Goal: Navigation & Orientation: Find specific page/section

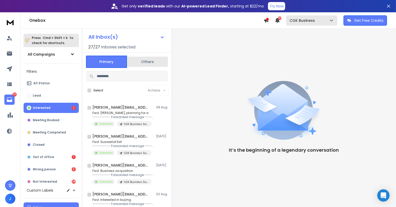
click at [322, 18] on div "CGK Business" at bounding box center [311, 20] width 44 height 5
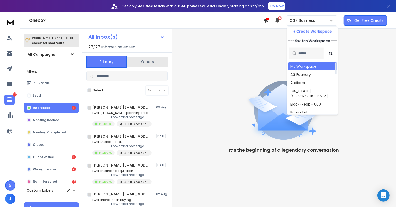
click at [316, 64] on div "My Workspace" at bounding box center [303, 66] width 26 height 5
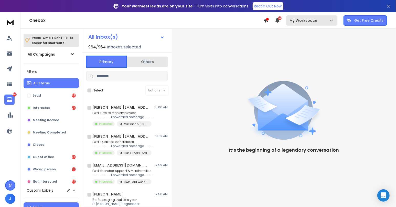
click at [318, 21] on p "My Workspace" at bounding box center [304, 20] width 30 height 5
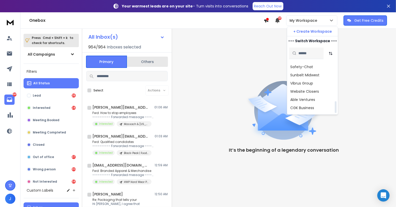
scroll to position [166, 0]
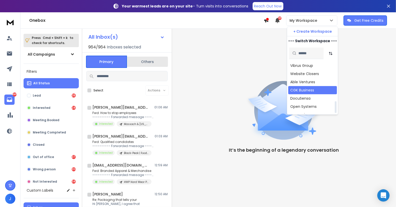
click at [317, 87] on div "CGK Business" at bounding box center [312, 90] width 49 height 8
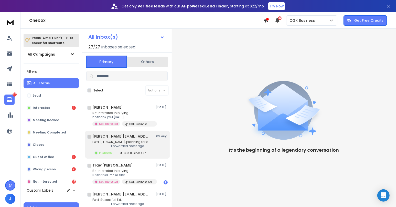
click at [120, 138] on h1 "derik@cgkbusinesssales.com" at bounding box center [120, 135] width 56 height 5
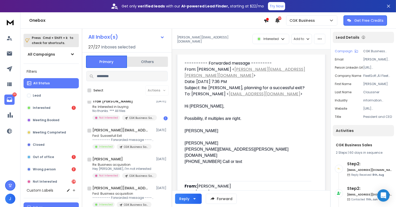
scroll to position [67, 0]
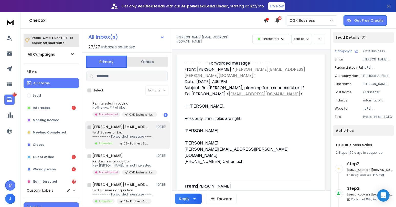
click at [153, 139] on div "Fwd: Sussesfull Exit ---------- Forwarded message --------- From: Chirag Intere…" at bounding box center [122, 138] width 61 height 16
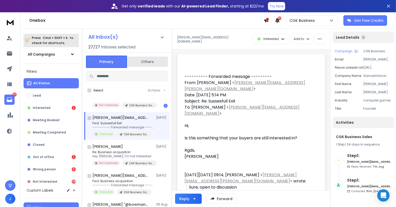
scroll to position [106, 0]
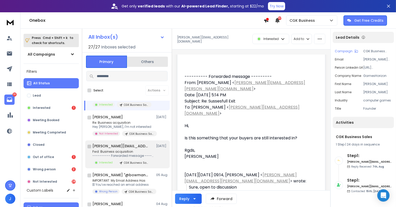
click at [139, 147] on h1 "derik@cgkbusinesssales.com" at bounding box center [120, 145] width 56 height 5
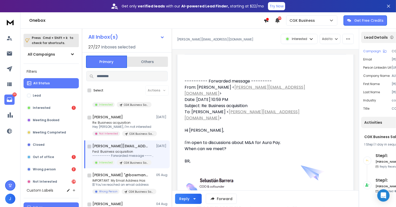
scroll to position [60, 0]
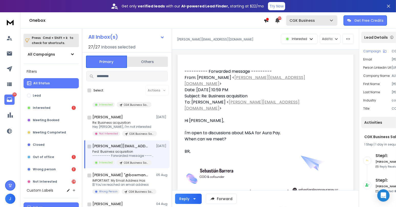
click at [317, 15] on button "CGK Business" at bounding box center [311, 20] width 51 height 10
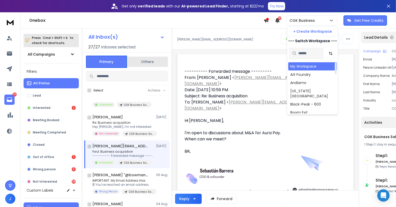
click at [305, 64] on div "My Workspace" at bounding box center [303, 66] width 26 height 5
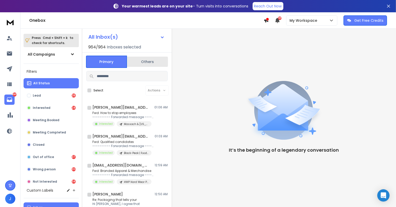
click at [184, 22] on h1 "Onebox" at bounding box center [146, 20] width 234 height 6
click at [308, 21] on p "My Workspace" at bounding box center [304, 20] width 30 height 5
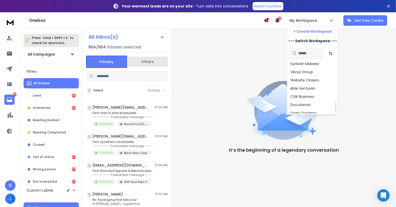
scroll to position [166, 0]
click at [311, 87] on div "CGK Business" at bounding box center [302, 89] width 24 height 5
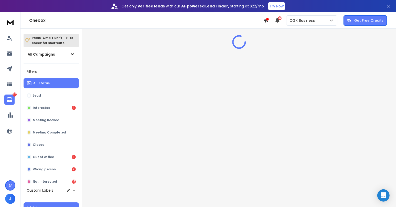
click at [237, 21] on h1 "Onebox" at bounding box center [146, 20] width 234 height 6
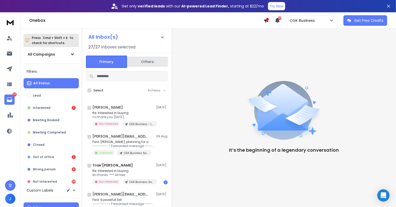
click at [202, 22] on h1 "Onebox" at bounding box center [146, 20] width 234 height 6
click at [12, 114] on icon at bounding box center [10, 115] width 8 height 8
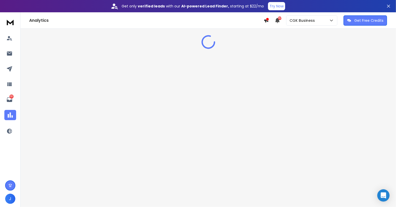
click at [216, 25] on div "Analytics 42 CGK Business Get Free Credits" at bounding box center [198, 20] width 396 height 16
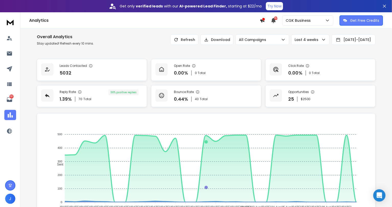
click at [221, 54] on div "Overall Analytics Stay updated! Refresh every 10 mins. Refresh Download All Cam…" at bounding box center [206, 175] width 339 height 283
click at [121, 50] on div "Overall Analytics Stay updated! Refresh every 10 mins. Refresh Download All Cam…" at bounding box center [206, 175] width 339 height 283
click at [12, 99] on icon at bounding box center [9, 99] width 5 height 5
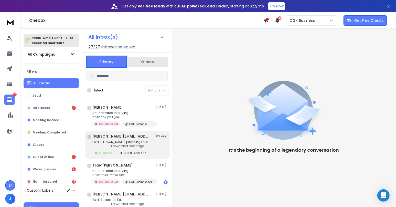
click at [117, 143] on p "Fwd: Kurt, planning for a" at bounding box center [122, 142] width 61 height 4
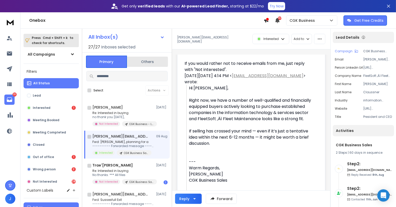
scroll to position [327, 0]
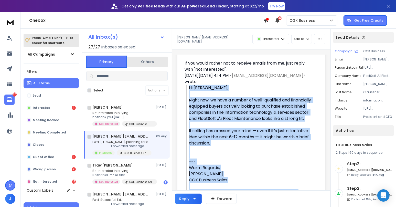
drag, startPoint x: 189, startPoint y: 75, endPoint x: 310, endPoint y: 187, distance: 164.1
click at [310, 187] on div "Hi Kurt, Right now, we have a number of well-qualified and financially equipped…" at bounding box center [251, 143] width 125 height 117
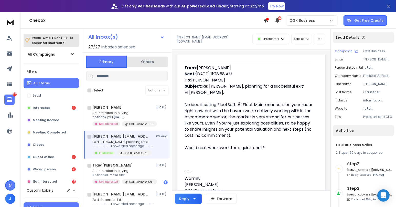
scroll to position [183, 0]
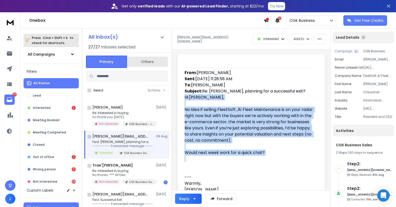
drag, startPoint x: 267, startPoint y: 144, endPoint x: 182, endPoint y: 86, distance: 102.4
click at [182, 86] on div "Fwd: Kurt, planning for a successful exit? 9 August 2025 : 01:15 am Reply Forwa…" at bounding box center [251, 127] width 148 height 486
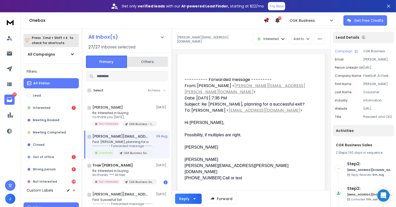
scroll to position [45, 0]
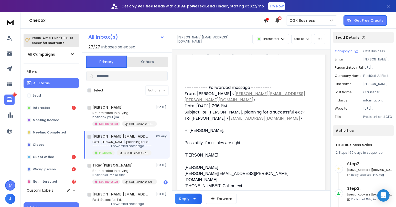
drag, startPoint x: 237, startPoint y: 137, endPoint x: 178, endPoint y: 121, distance: 60.4
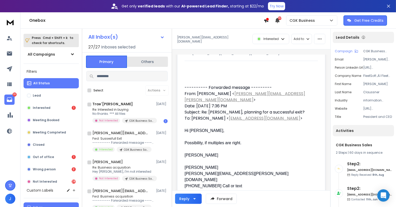
scroll to position [62, 0]
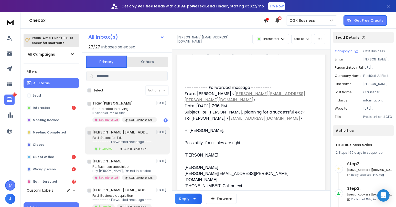
click at [141, 138] on p "Fwd: Sussesfull Exit" at bounding box center [122, 138] width 61 height 4
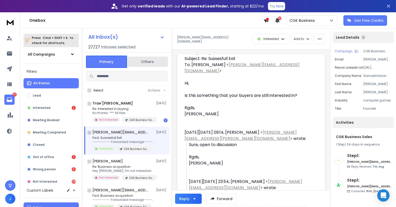
scroll to position [98, 0]
drag, startPoint x: 240, startPoint y: 134, endPoint x: 188, endPoint y: 134, distance: 51.7
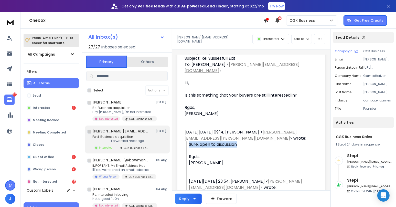
scroll to position [121, 0]
click at [134, 139] on p "---------- Forwarded message --------- From: Sebastián" at bounding box center [122, 140] width 61 height 4
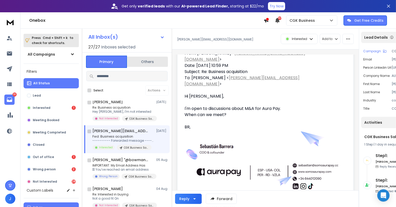
scroll to position [83, 0]
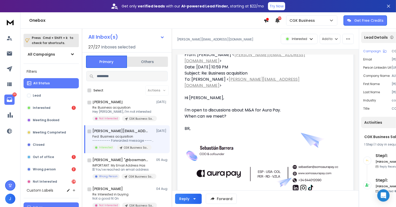
drag, startPoint x: 193, startPoint y: 117, endPoint x: 183, endPoint y: 87, distance: 31.5
click at [183, 87] on div "Fwd: Business acquisition 7 August 2025 : 01:26 am Reply Forward from: Derik <d…" at bounding box center [265, 165] width 176 height 362
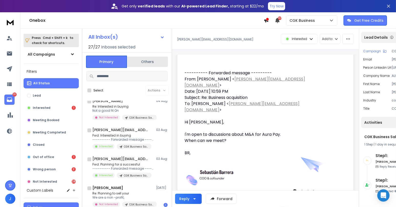
scroll to position [216, 0]
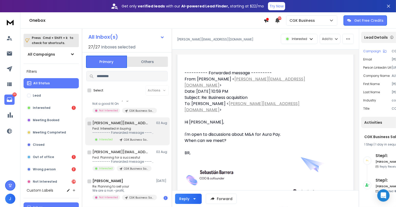
click at [136, 129] on p "Fwd: Interested in buying" at bounding box center [122, 128] width 61 height 4
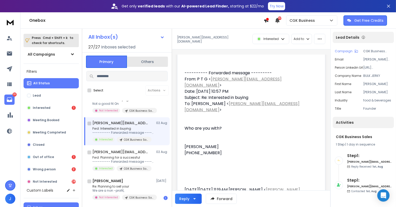
scroll to position [85, 0]
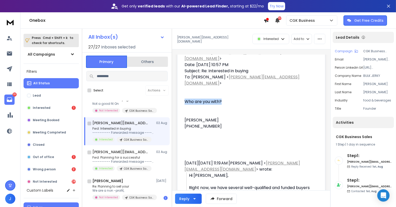
drag, startPoint x: 231, startPoint y: 91, endPoint x: 186, endPoint y: 91, distance: 44.8
click at [186, 98] on div "Who are you with? Pete Garbowski 248-929-1679" at bounding box center [248, 122] width 129 height 49
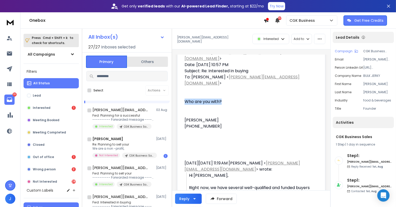
scroll to position [258, 0]
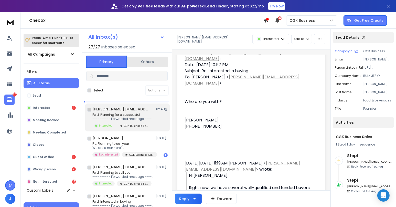
click at [151, 118] on p "---------- Forwarded message --------- From: Marvin" at bounding box center [122, 119] width 61 height 4
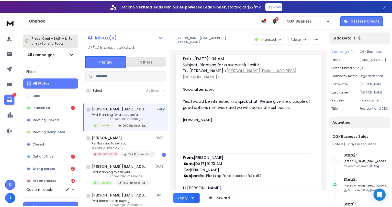
scroll to position [86, 0]
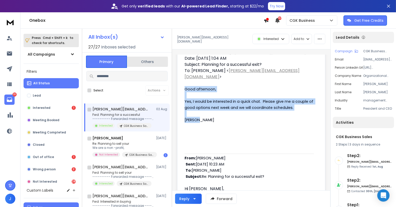
drag, startPoint x: 203, startPoint y: 116, endPoint x: 184, endPoint y: 84, distance: 37.2
click at [9, 68] on icon at bounding box center [9, 68] width 5 height 5
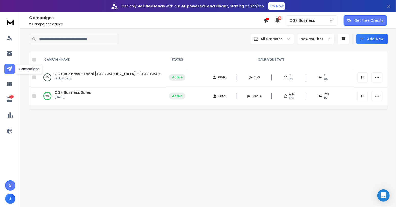
click at [150, 41] on div at bounding box center [119, 39] width 180 height 10
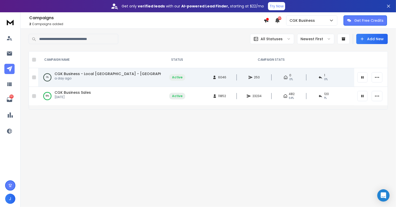
click at [101, 73] on span "CGK Business - Local Biz - TX" at bounding box center [117, 73] width 126 height 5
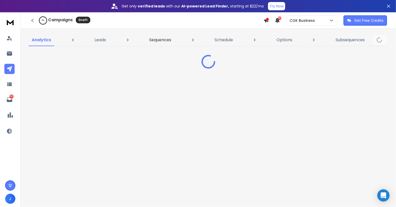
click at [159, 40] on p "Sequences" at bounding box center [160, 40] width 22 height 6
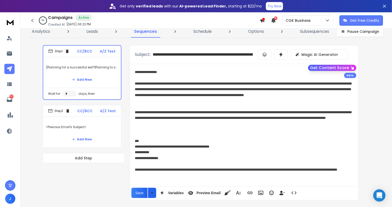
scroll to position [18, 0]
click at [207, 192] on span "Preview Email" at bounding box center [209, 192] width 26 height 4
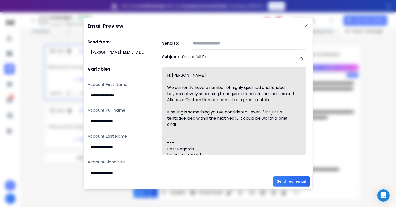
click at [306, 26] on icon at bounding box center [306, 26] width 3 height 3
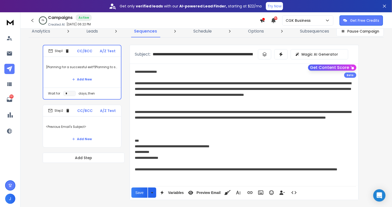
click at [62, 125] on p "<Previous Email's Subject>" at bounding box center [82, 126] width 72 height 14
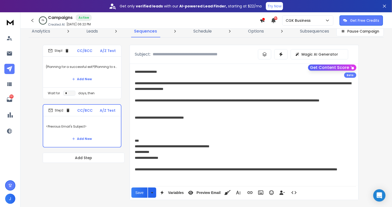
click at [81, 65] on p "{Planning for a successful exit?|Planning to sell your business?|Sussesfull Exi…" at bounding box center [82, 67] width 72 height 14
type input "**********"
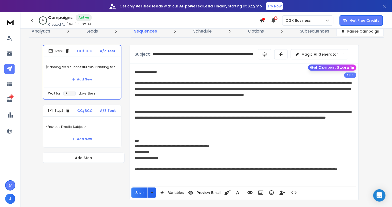
click at [94, 120] on p "<Previous Email's Subject>" at bounding box center [82, 126] width 72 height 14
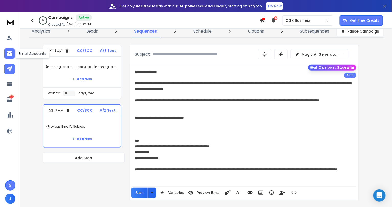
click at [12, 54] on icon at bounding box center [9, 53] width 5 height 4
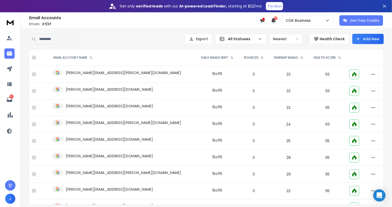
click at [133, 38] on div at bounding box center [105, 39] width 153 height 10
click at [125, 44] on div "Export All Statuses Newest Health Check Add New EMAIL ACCOUNT NAME DAILY EMAILS…" at bounding box center [206, 119] width 355 height 171
click at [131, 37] on div at bounding box center [105, 39] width 153 height 10
click at [307, 23] on p "CGK Business" at bounding box center [299, 20] width 27 height 5
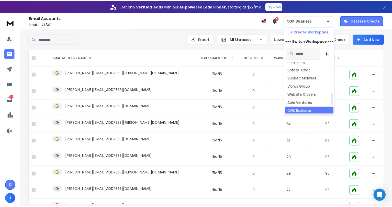
scroll to position [146, 0]
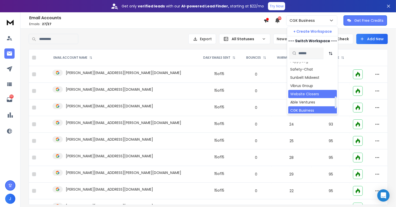
click at [314, 91] on div "Website Closers" at bounding box center [304, 93] width 29 height 5
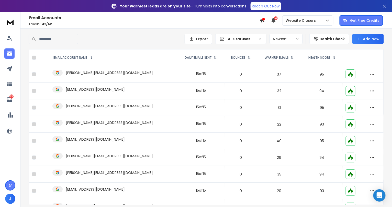
click at [231, 24] on p "Emails : 42 / 42" at bounding box center [144, 24] width 231 height 4
click at [148, 38] on div at bounding box center [105, 39] width 153 height 10
click at [12, 114] on icon at bounding box center [10, 115] width 8 height 8
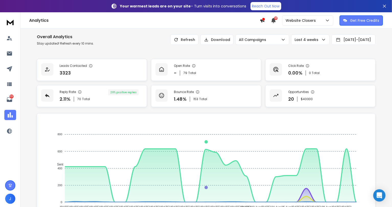
click at [117, 48] on div "Overall Analytics Stay updated! Refresh every 10 mins. Refresh Download All Cam…" at bounding box center [206, 41] width 339 height 15
click at [289, 51] on div "Overall Analytics Stay updated! Refresh every 10 mins. Refresh Download All Cam…" at bounding box center [206, 196] width 339 height 324
click at [133, 43] on div "Overall Analytics Stay updated! Refresh every 10 mins. Refresh Download All Cam…" at bounding box center [206, 40] width 339 height 12
click at [214, 22] on h1 "Analytics" at bounding box center [144, 20] width 231 height 6
click at [301, 22] on p "Website Closers" at bounding box center [302, 20] width 32 height 5
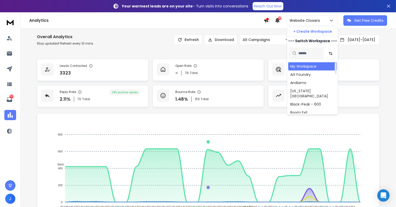
click at [307, 66] on div "My Workspace" at bounding box center [303, 66] width 26 height 5
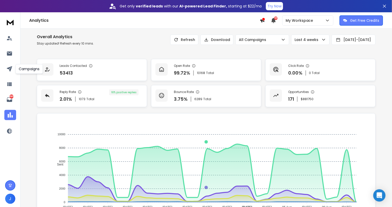
click at [4, 70] on div "4646 J" at bounding box center [10, 110] width 20 height 196
click at [10, 69] on icon at bounding box center [9, 68] width 5 height 5
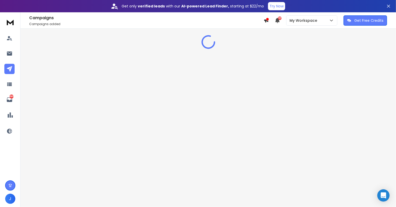
click at [111, 29] on div at bounding box center [207, 42] width 375 height 27
